Goal: Communication & Community: Answer question/provide support

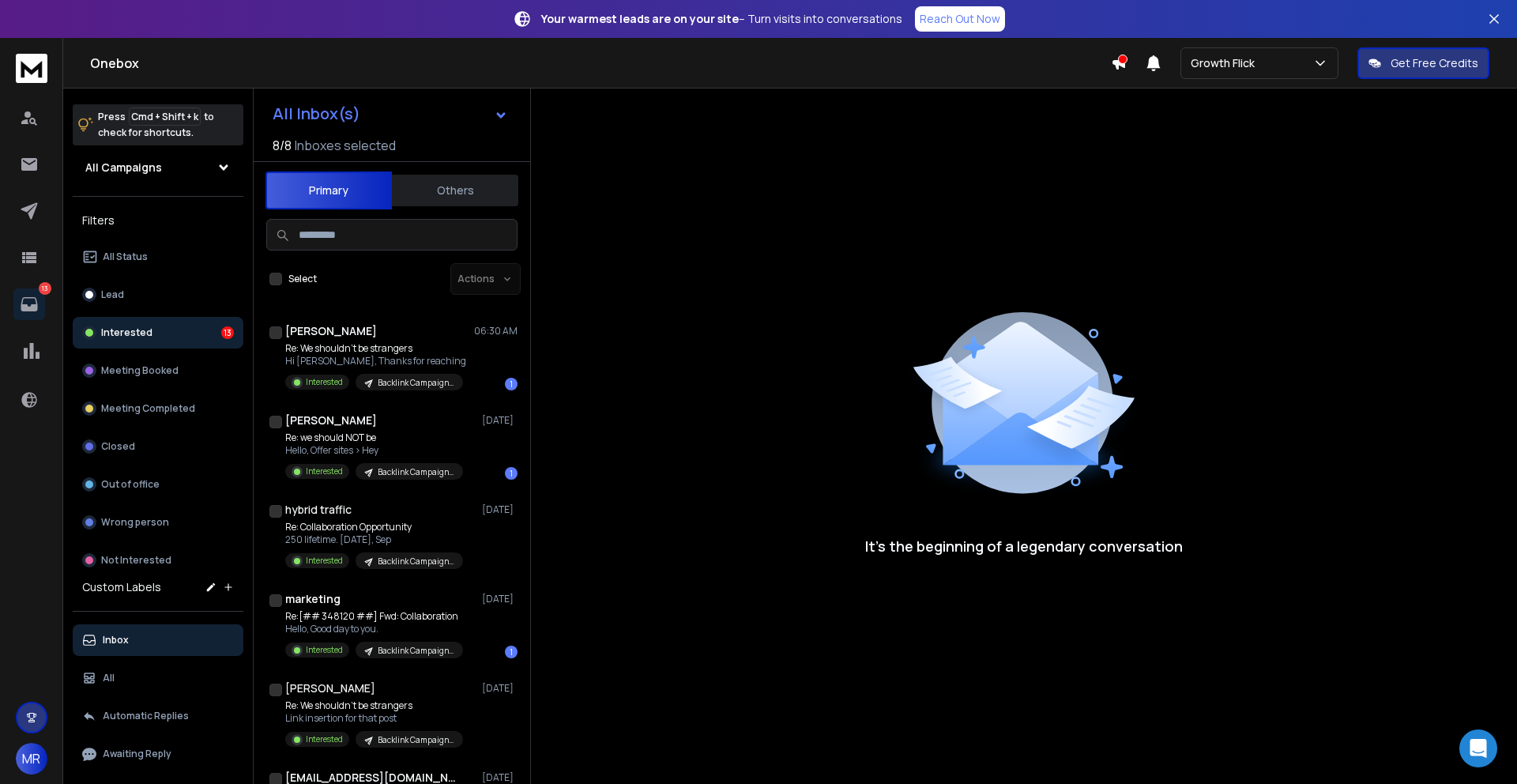
scroll to position [86, 0]
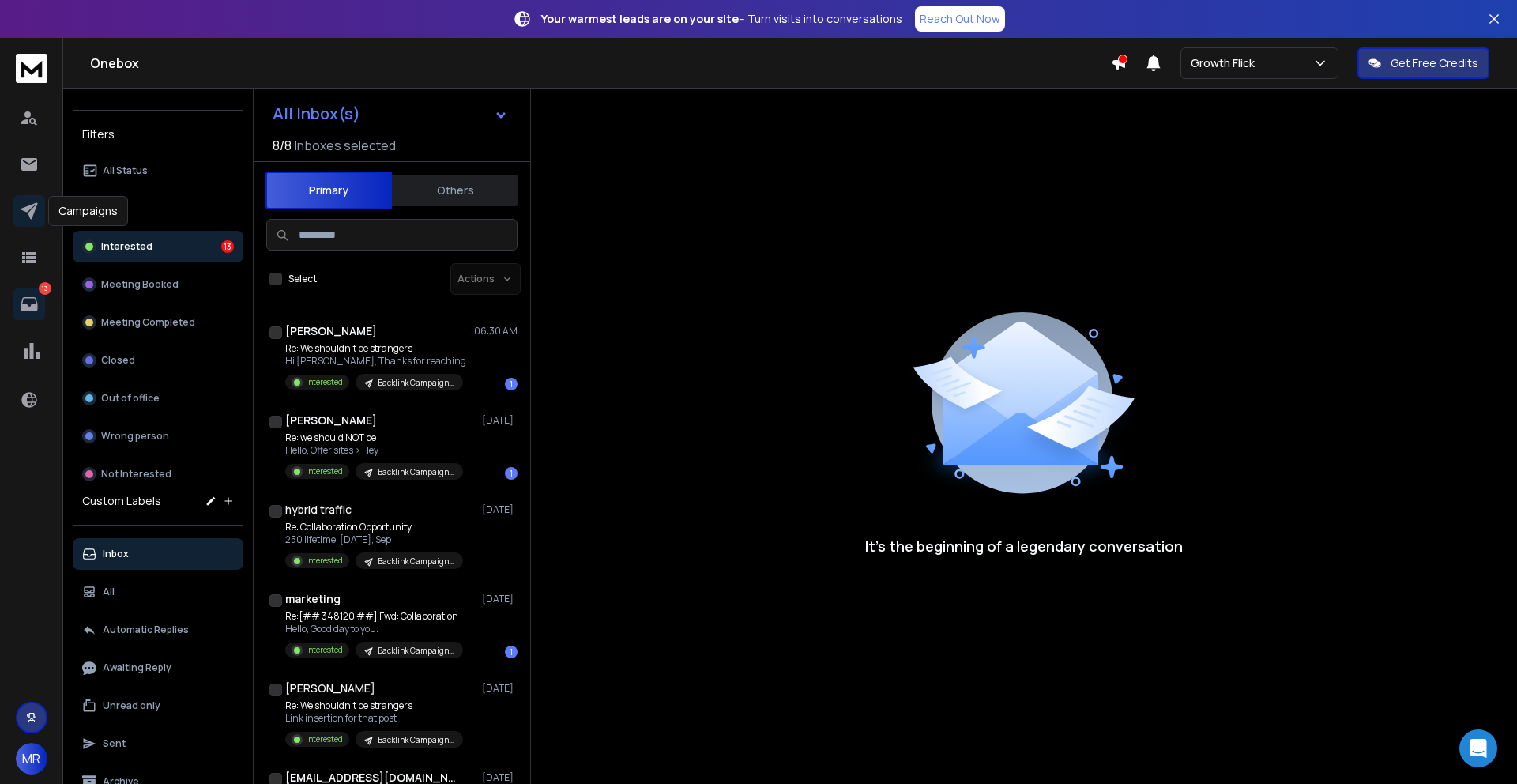
click at [29, 207] on icon at bounding box center [29, 210] width 17 height 17
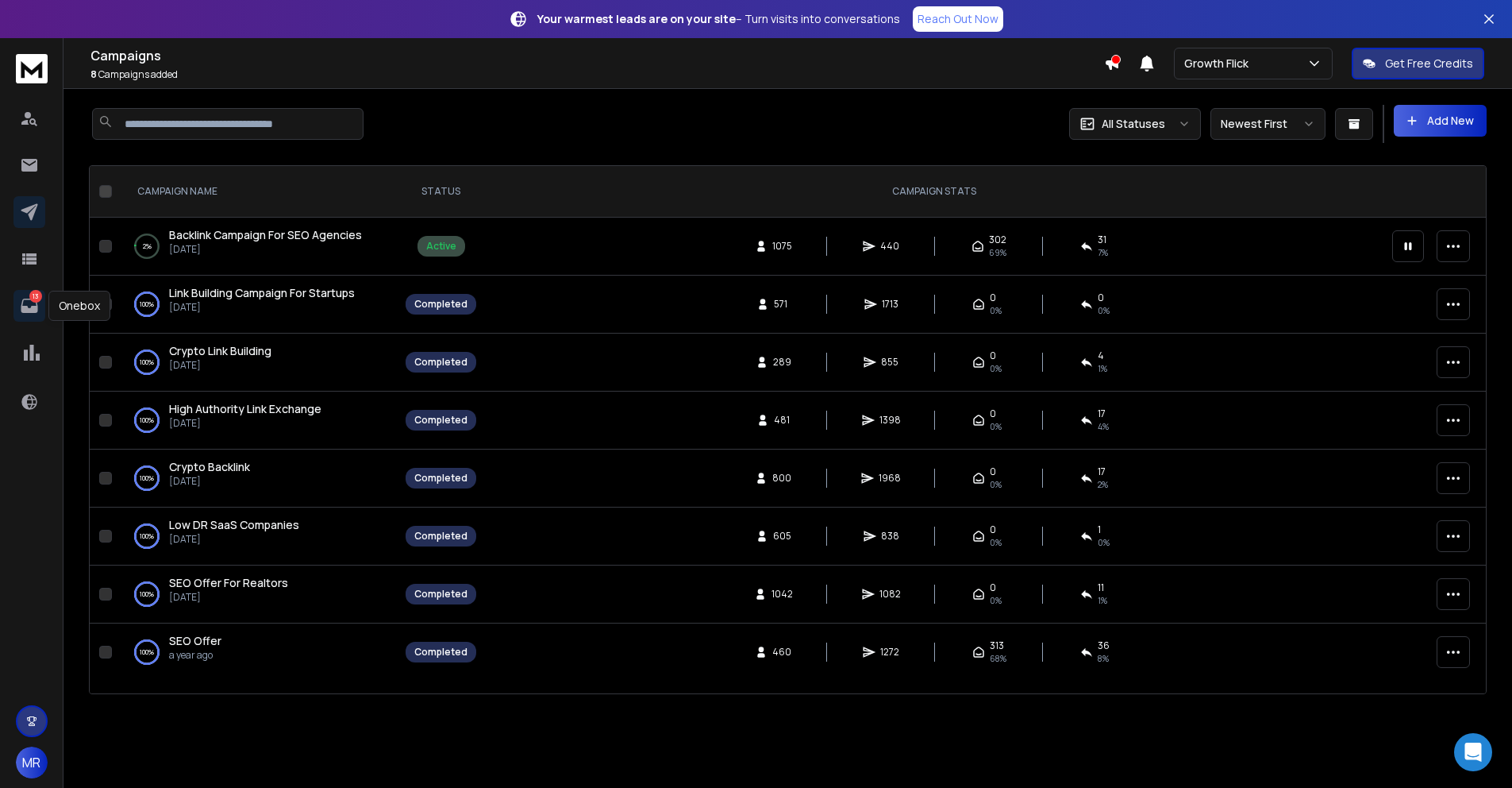
click at [33, 312] on icon at bounding box center [29, 306] width 17 height 14
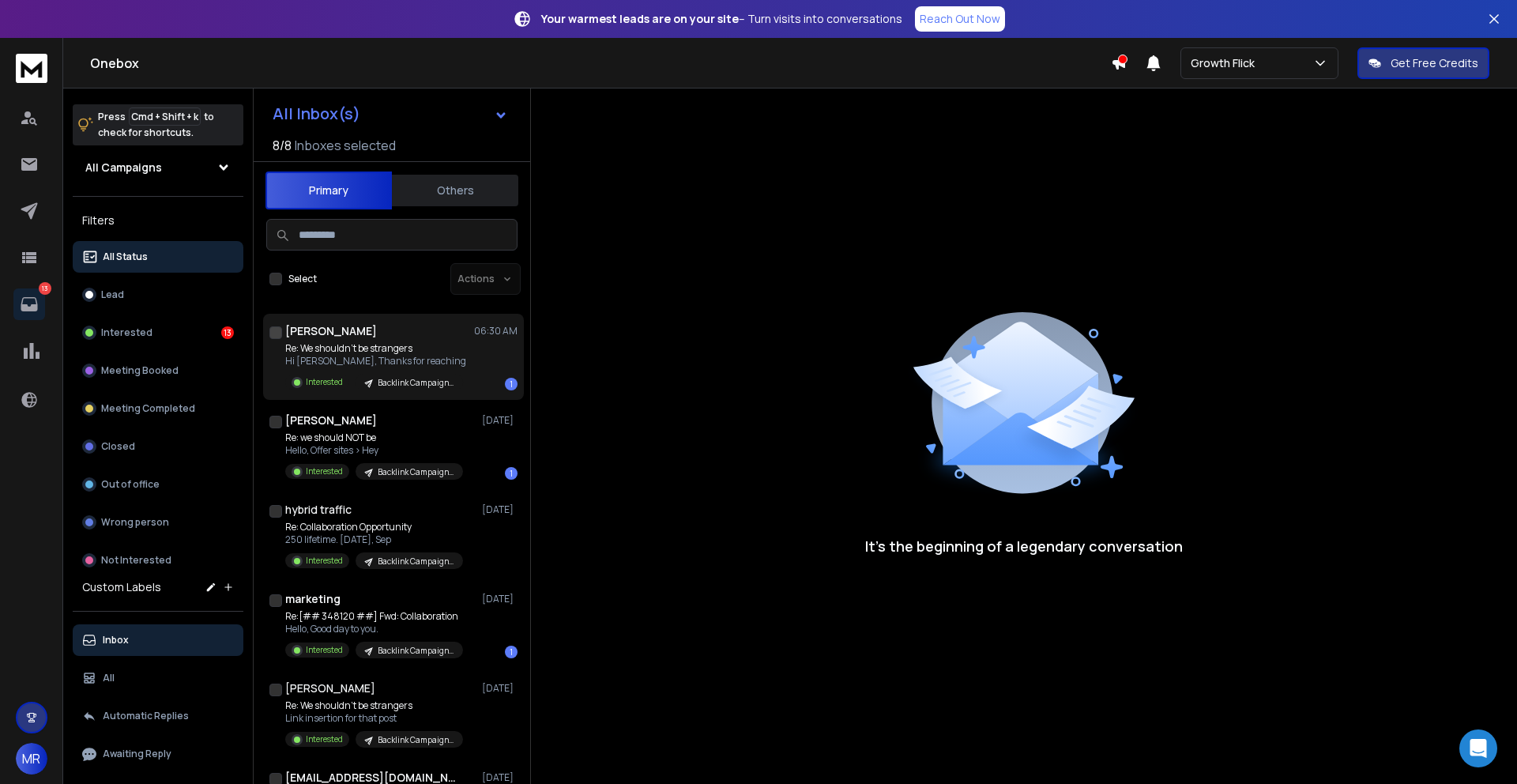
click at [332, 353] on p "Re: We shouldn't be strangers" at bounding box center [375, 348] width 181 height 13
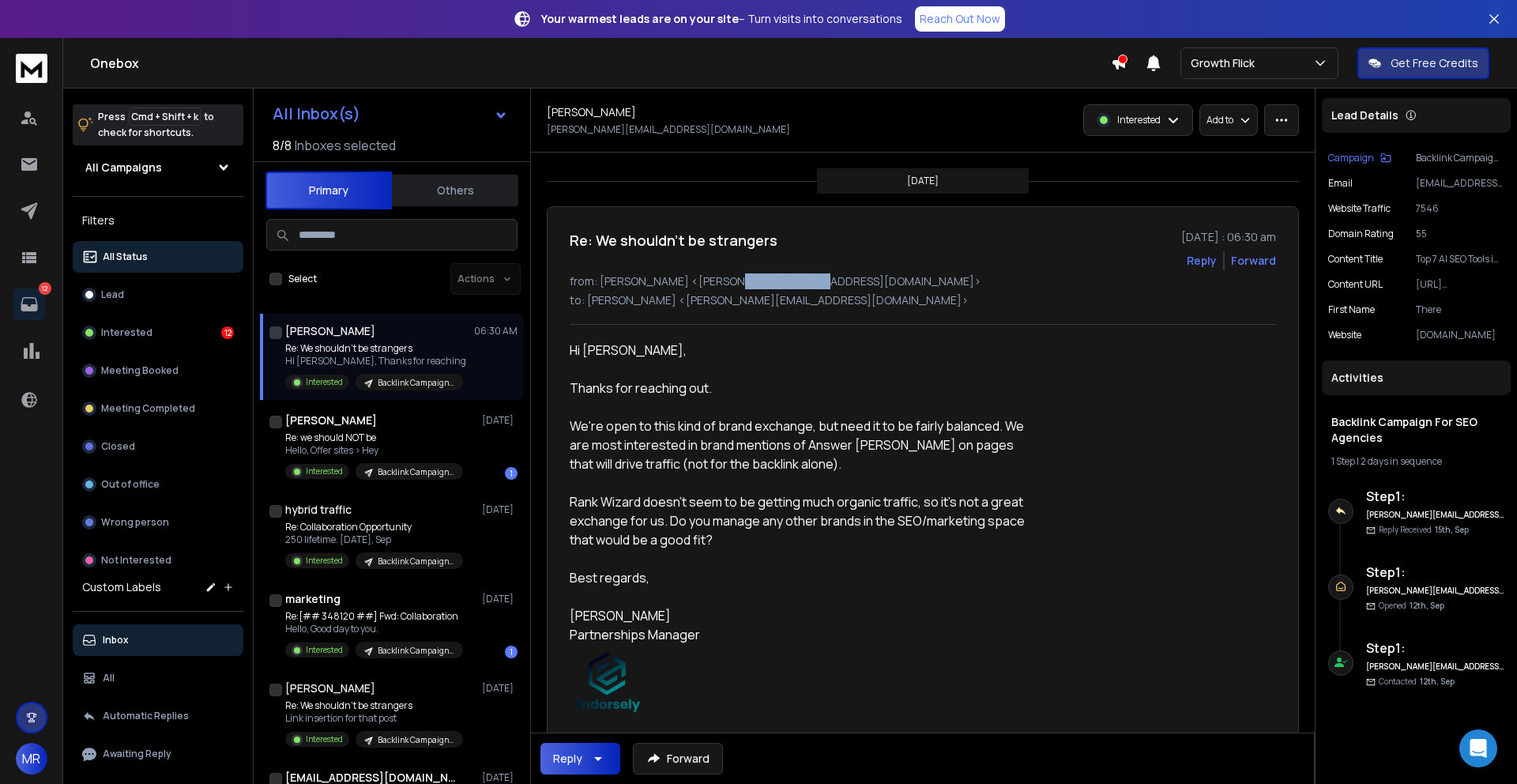
drag, startPoint x: 736, startPoint y: 282, endPoint x: 809, endPoint y: 282, distance: 73.0
click at [809, 282] on p "from: [PERSON_NAME] <[PERSON_NAME][EMAIL_ADDRESS][DOMAIN_NAME]>" at bounding box center [923, 281] width 707 height 16
copy p "[DOMAIN_NAME]"
click at [600, 685] on img at bounding box center [607, 681] width 76 height 76
click at [613, 688] on img at bounding box center [607, 681] width 76 height 76
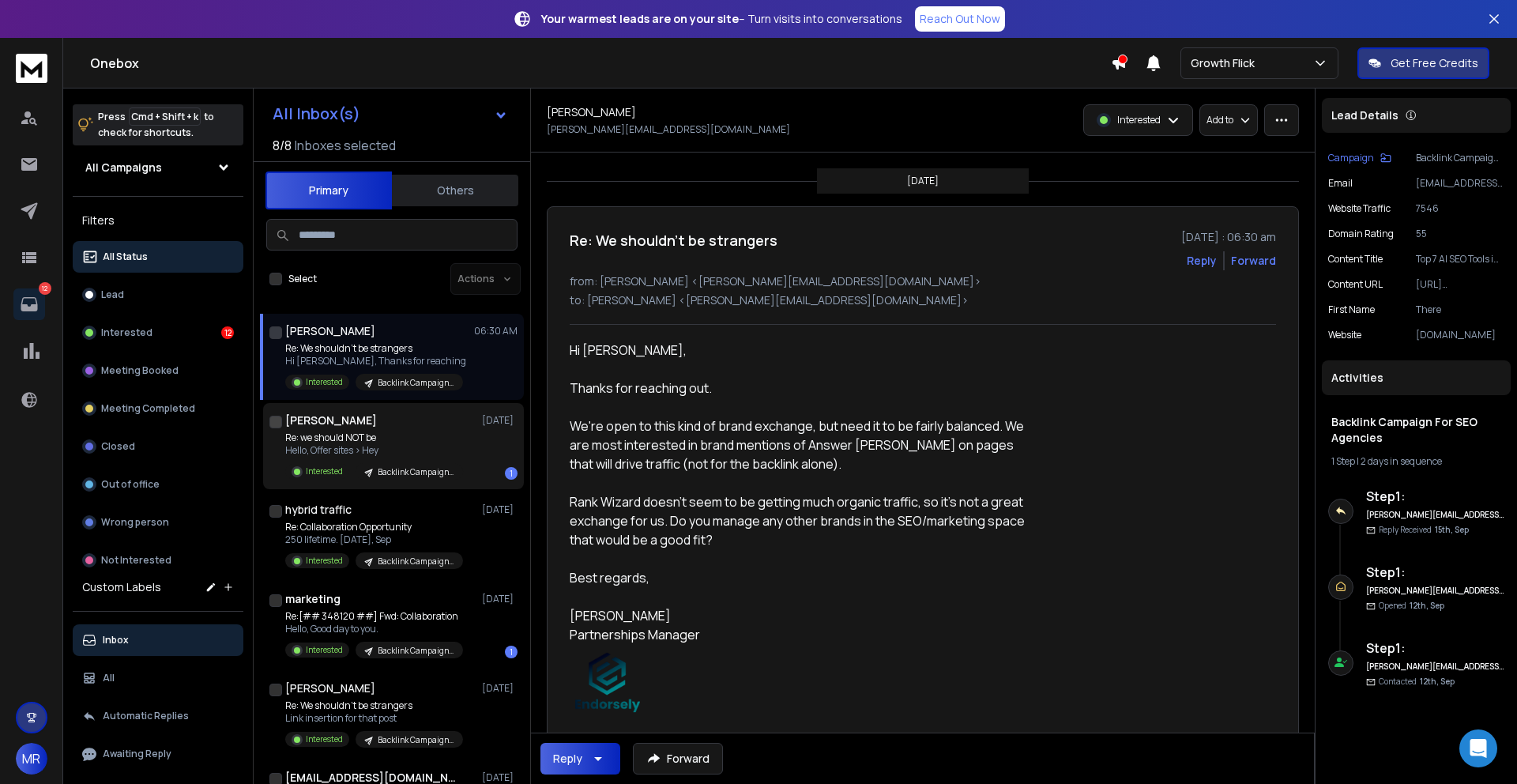
click at [303, 441] on p "Re: we should NOT be" at bounding box center [374, 437] width 178 height 13
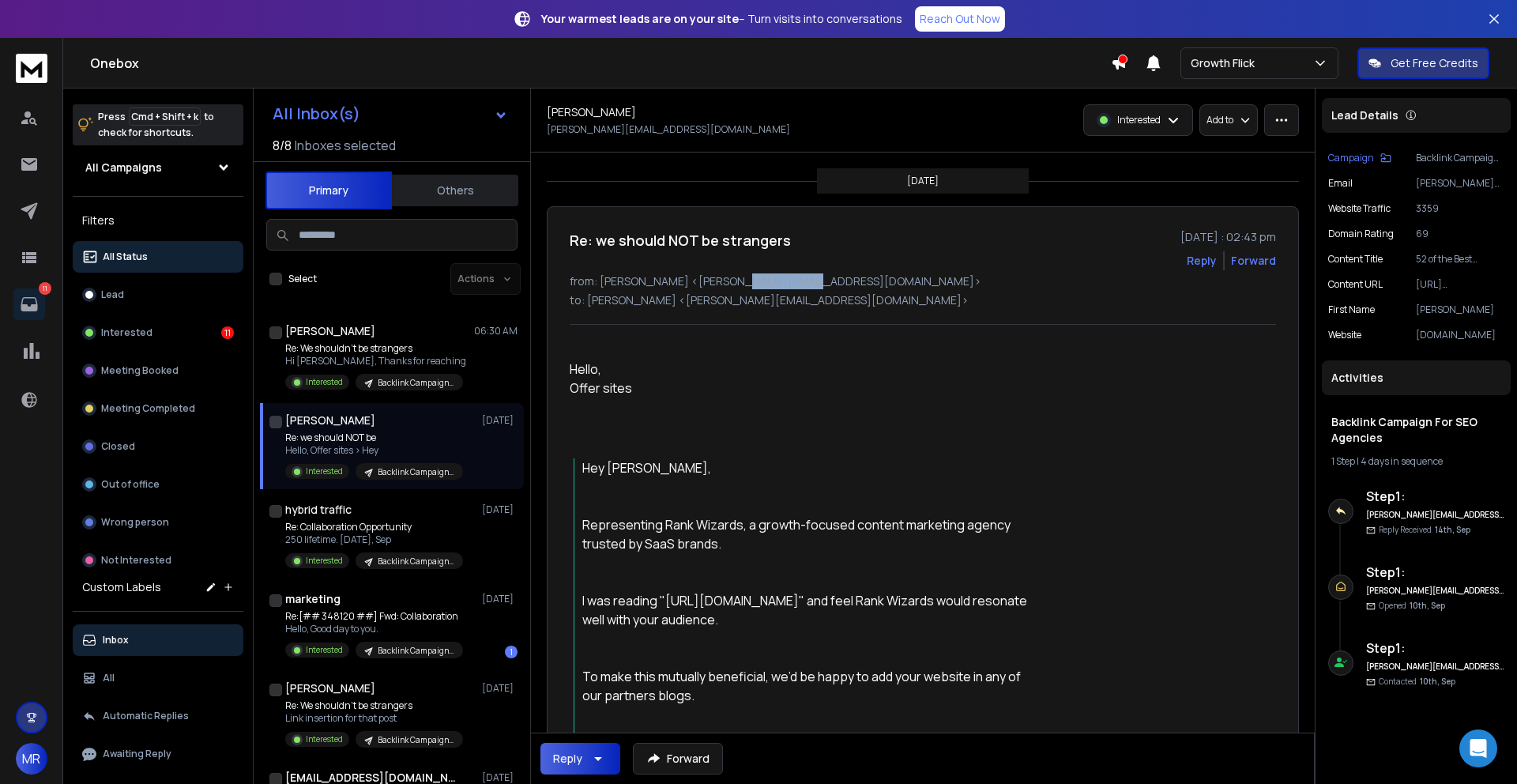
drag, startPoint x: 719, startPoint y: 280, endPoint x: 786, endPoint y: 278, distance: 67.0
click at [786, 278] on p "from: [PERSON_NAME] <[PERSON_NAME][EMAIL_ADDRESS][DOMAIN_NAME]>" at bounding box center [923, 281] width 707 height 16
copy p "[DOMAIN_NAME]"
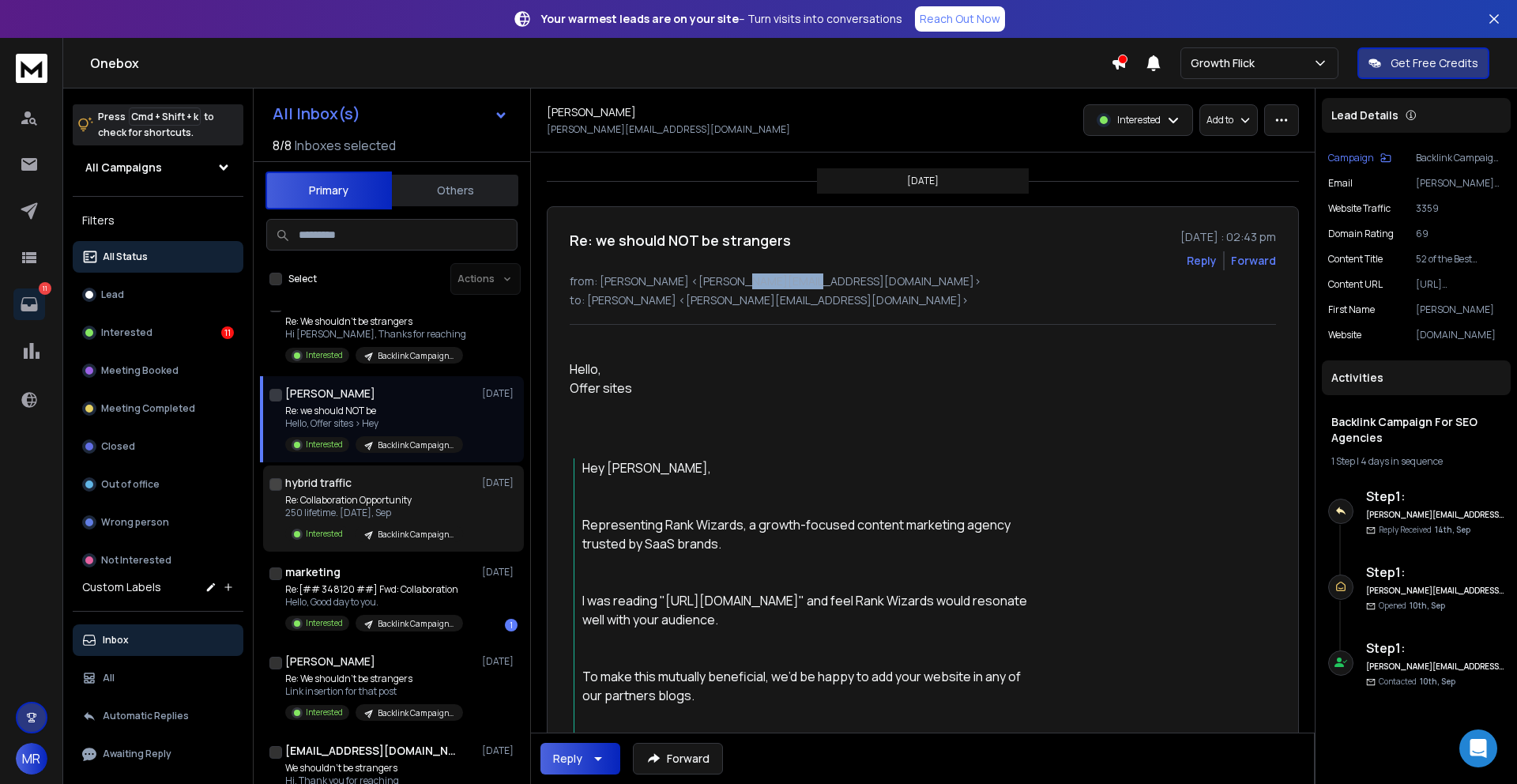
scroll to position [28, 0]
click at [343, 506] on p "250 lifetime. [DATE], Sep" at bounding box center [374, 512] width 178 height 13
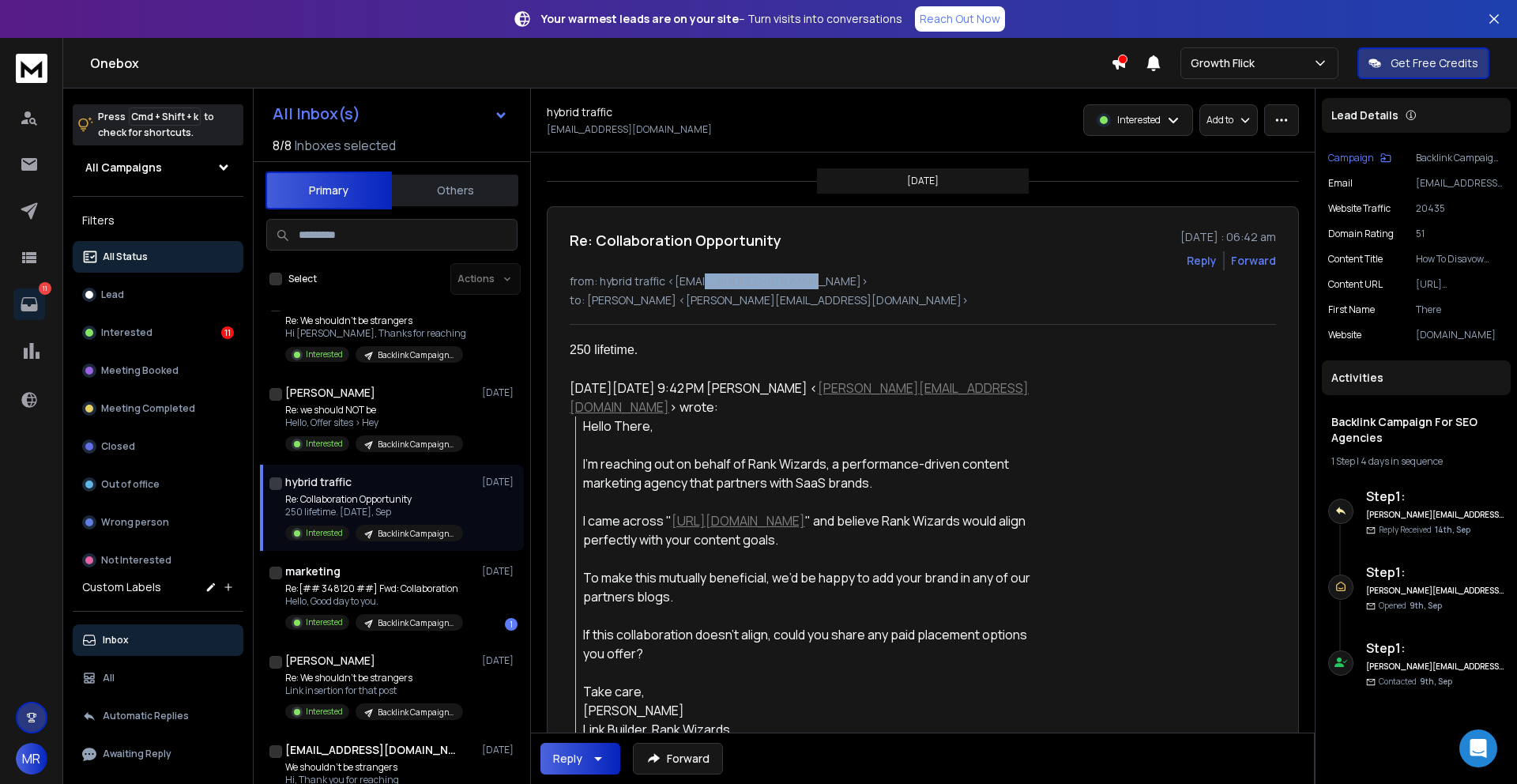
drag, startPoint x: 704, startPoint y: 275, endPoint x: 786, endPoint y: 282, distance: 82.3
click at [786, 282] on p "from: hybrid traffic <[EMAIL_ADDRESS][DOMAIN_NAME]>" at bounding box center [923, 281] width 707 height 16
copy p "[DOMAIN_NAME]"
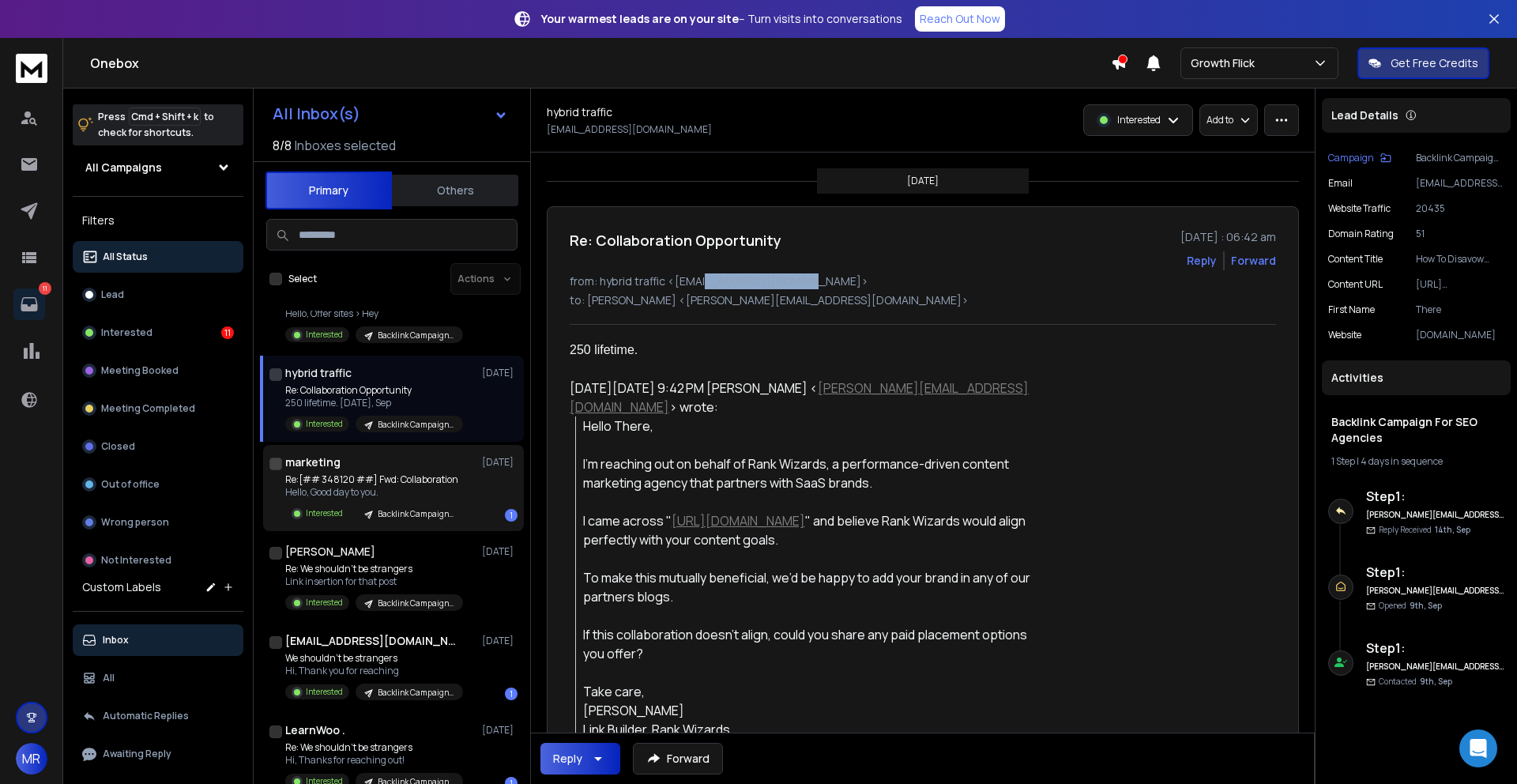
scroll to position [138, 0]
click at [351, 484] on p "Re:[## 348120 ##] Fwd: Collaboration" at bounding box center [374, 479] width 178 height 13
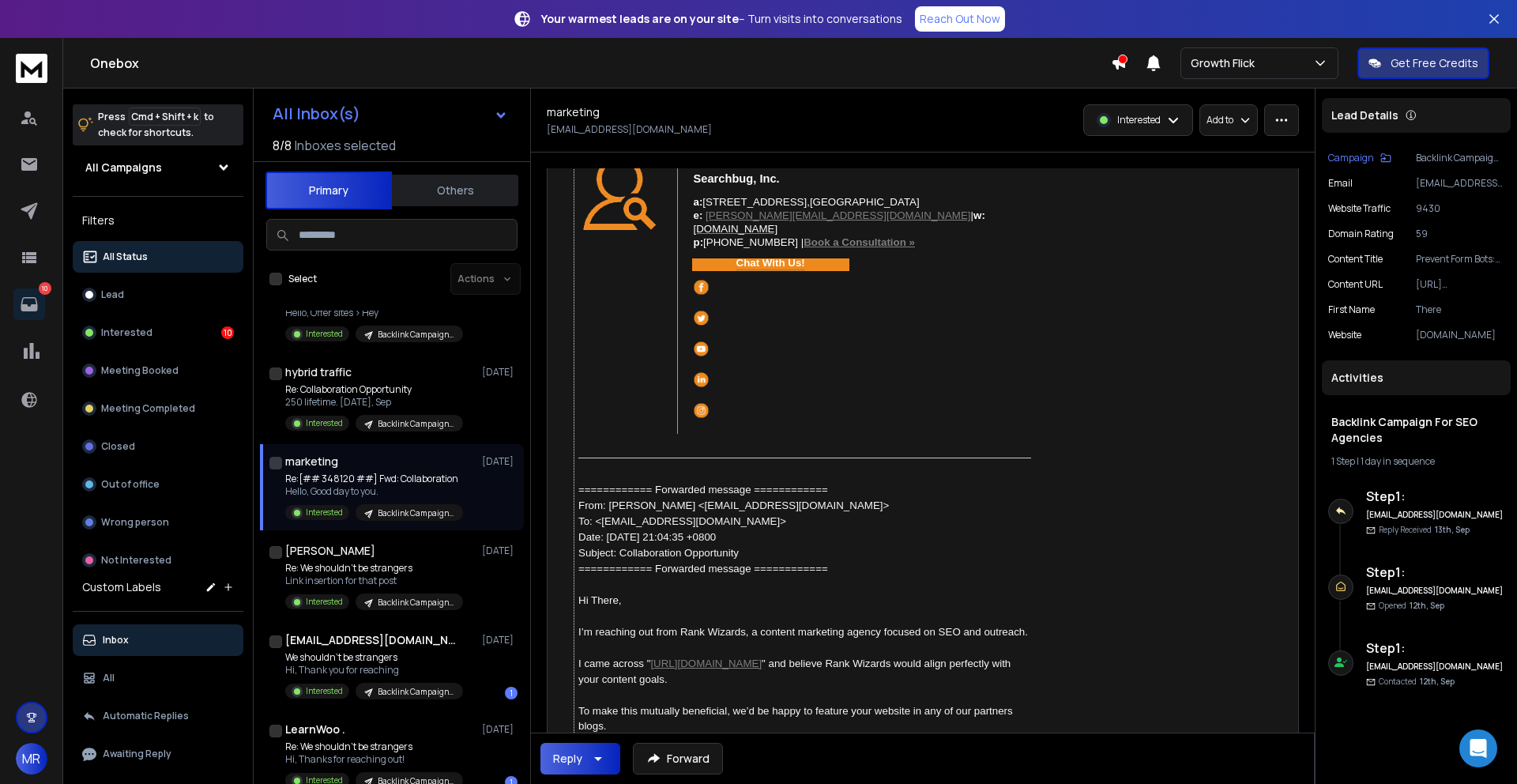
scroll to position [964, 0]
drag, startPoint x: 608, startPoint y: 508, endPoint x: 751, endPoint y: 506, distance: 143.0
click at [751, 506] on div "============ Forwarded message ============ From: [PERSON_NAME] <[EMAIL_ADDRESS…" at bounding box center [805, 526] width 453 height 95
copy div "[EMAIL_ADDRESS][DOMAIN_NAME]"
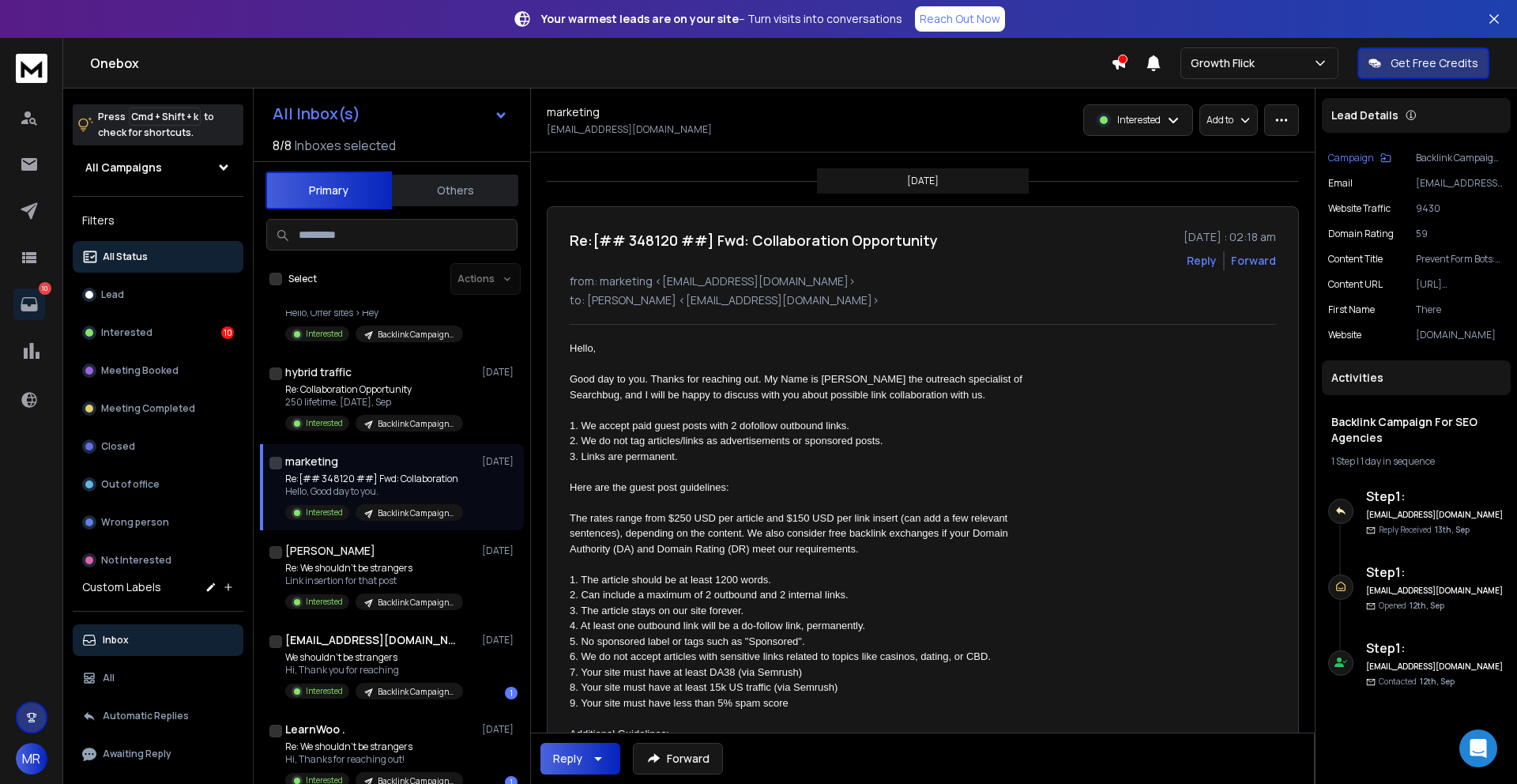
click at [943, 411] on div at bounding box center [800, 410] width 461 height 16
click at [566, 751] on div "Reply" at bounding box center [567, 759] width 29 height 16
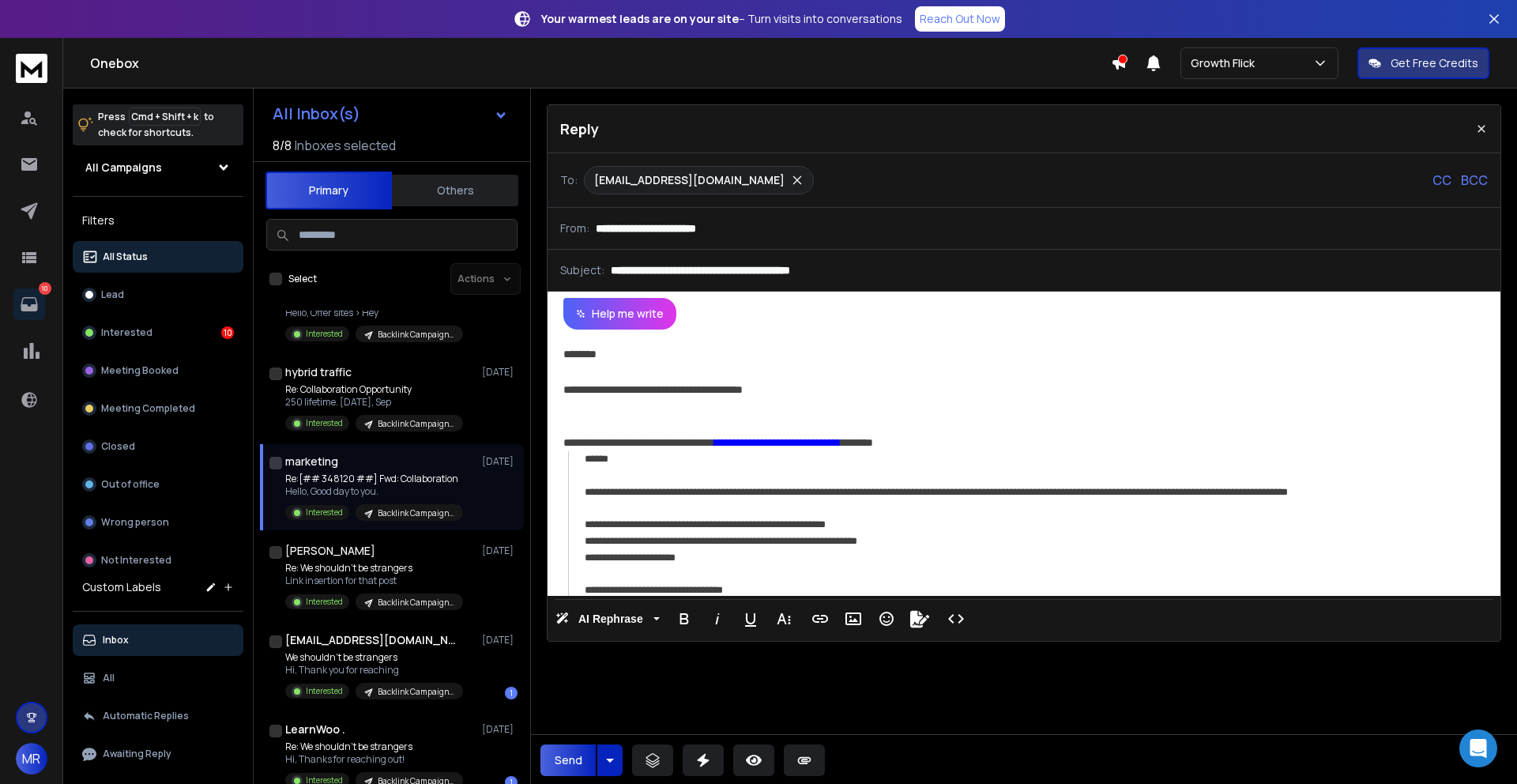
click at [561, 394] on div "**********" at bounding box center [1021, 463] width 948 height 266
click at [1010, 395] on div "**********" at bounding box center [1016, 371] width 905 height 53
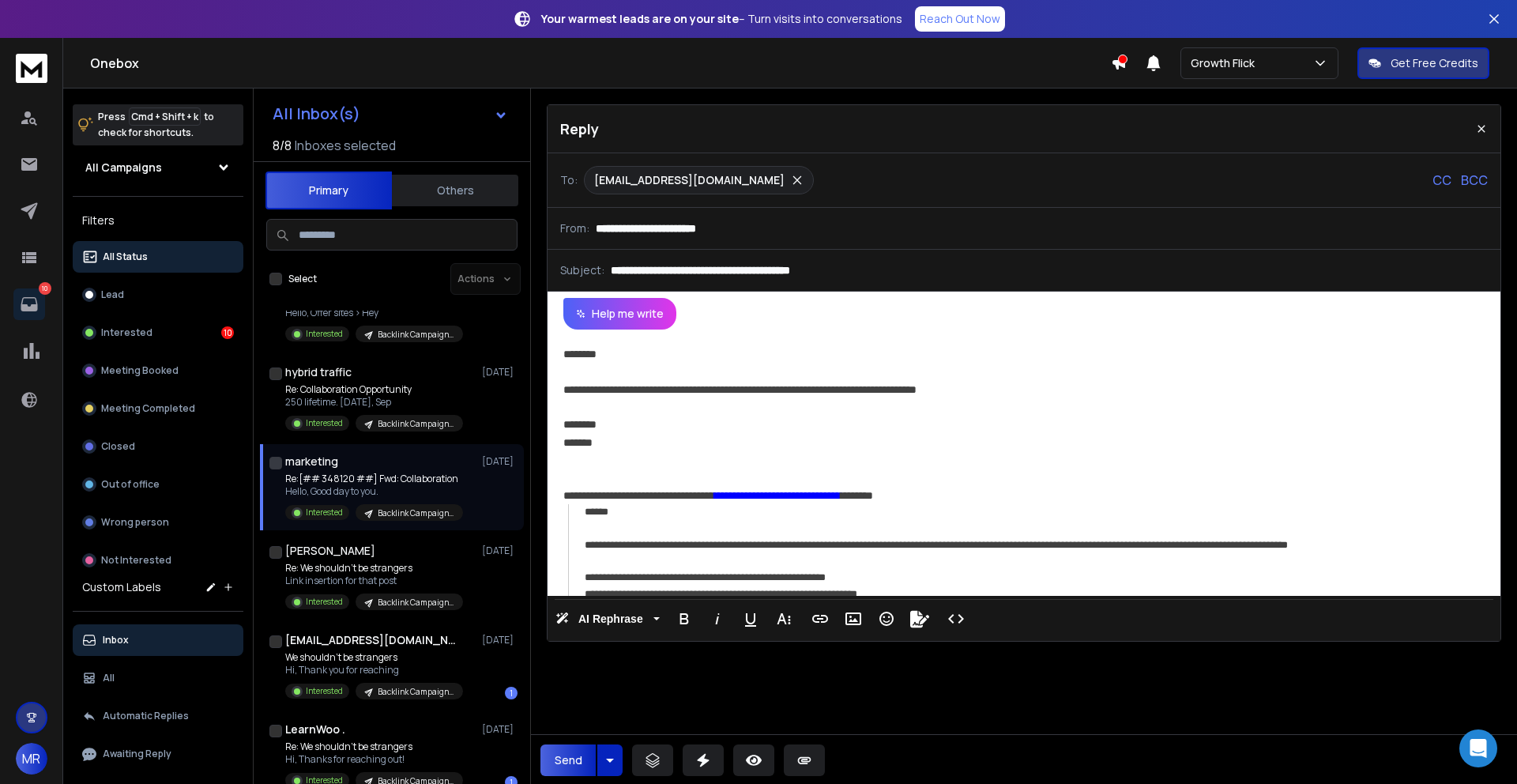
click at [557, 756] on button "Send" at bounding box center [567, 760] width 55 height 32
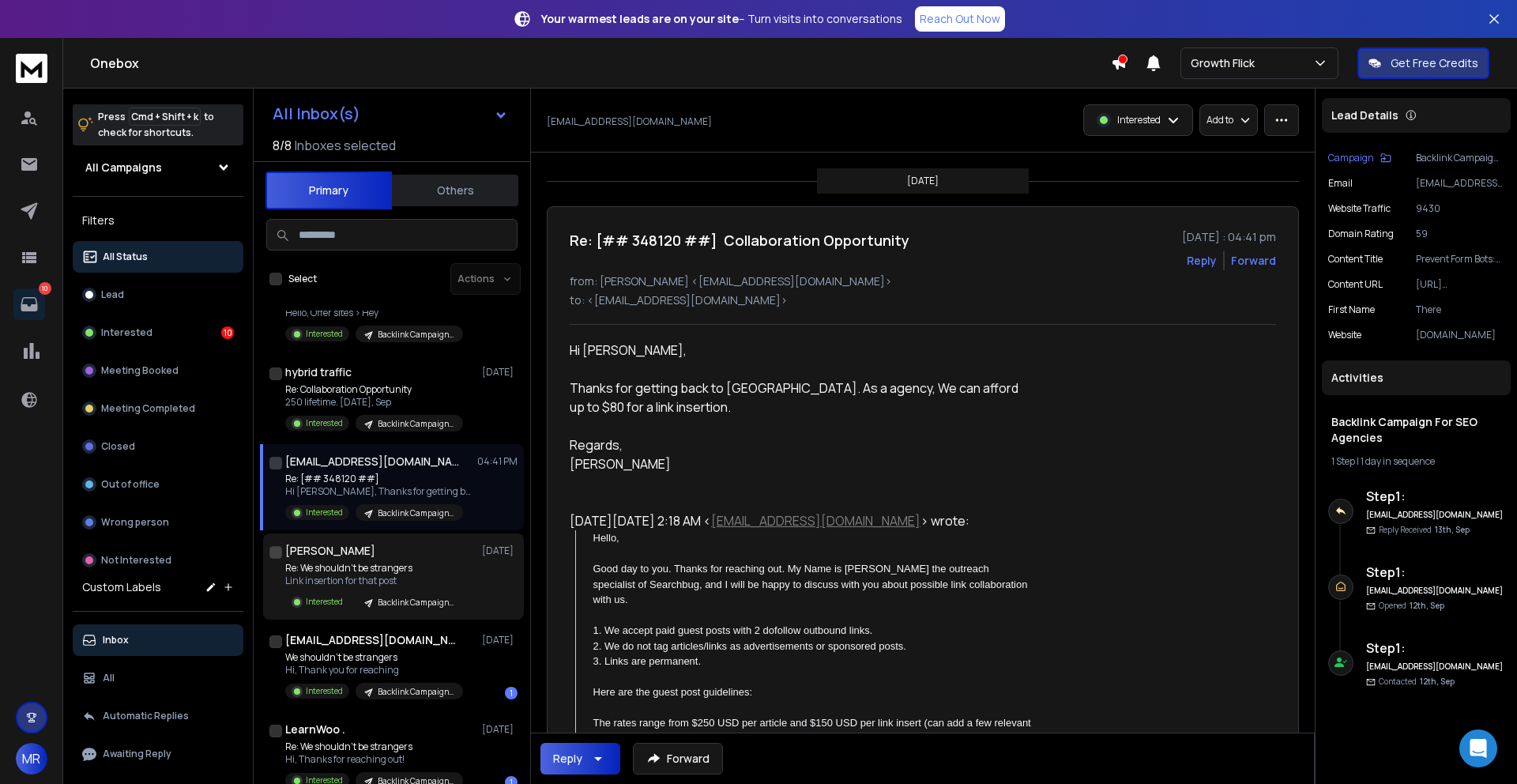
click at [319, 558] on h1 "[PERSON_NAME]" at bounding box center [330, 551] width 90 height 16
